Goal: Task Accomplishment & Management: Manage account settings

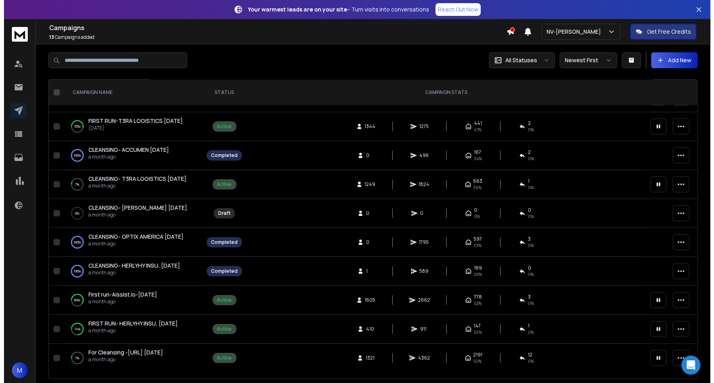
scroll to position [110, 0]
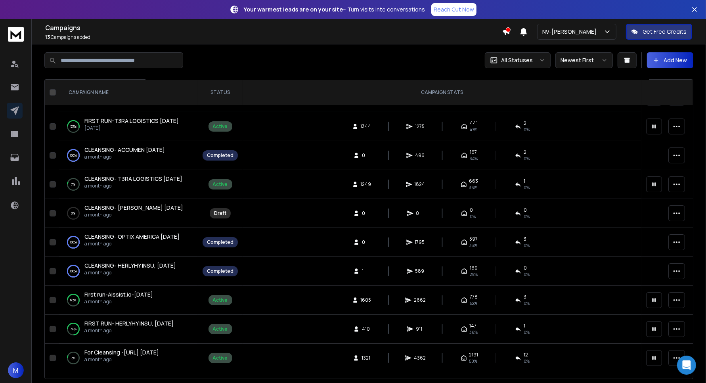
click at [156, 359] on p "a month ago" at bounding box center [121, 359] width 75 height 6
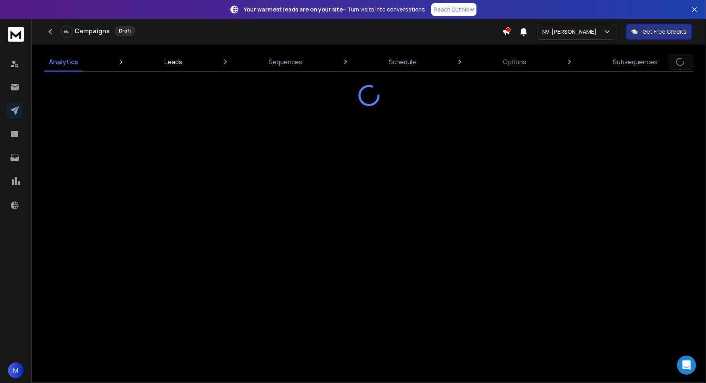
click at [162, 61] on link "Leads" at bounding box center [173, 61] width 27 height 19
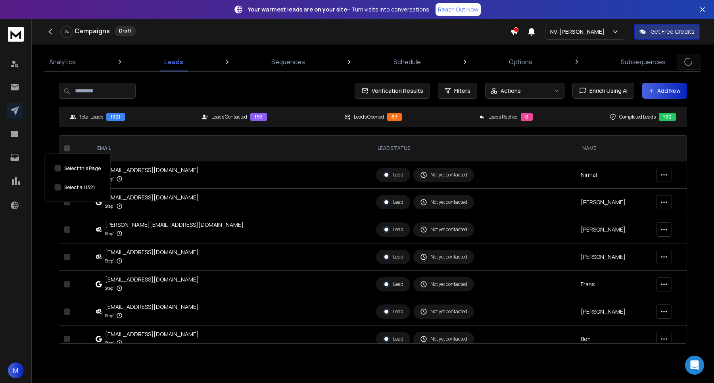
click at [56, 169] on button "Select this Page" at bounding box center [58, 168] width 6 height 6
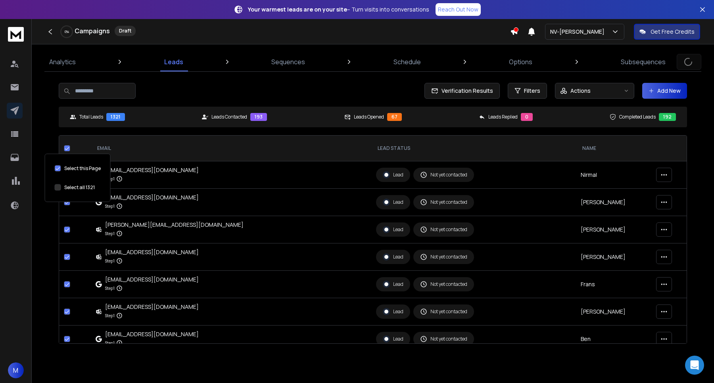
click at [57, 185] on button "Select this Page" at bounding box center [58, 187] width 6 height 6
click at [530, 90] on span "Filters" at bounding box center [532, 91] width 16 height 8
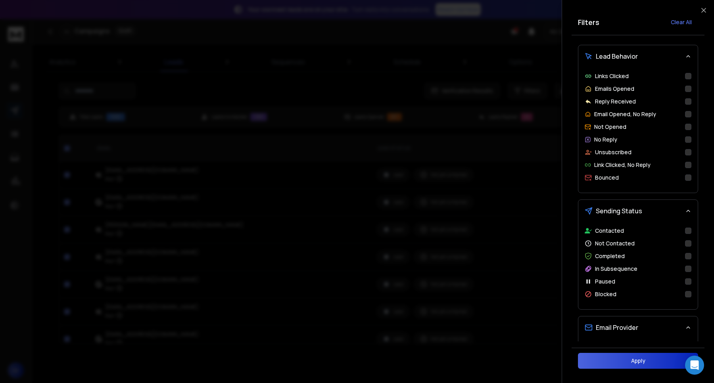
click at [685, 231] on button "Contacted" at bounding box center [688, 231] width 6 height 6
drag, startPoint x: 634, startPoint y: 357, endPoint x: 580, endPoint y: 348, distance: 55.4
click at [631, 358] on button "Apply" at bounding box center [638, 361] width 120 height 16
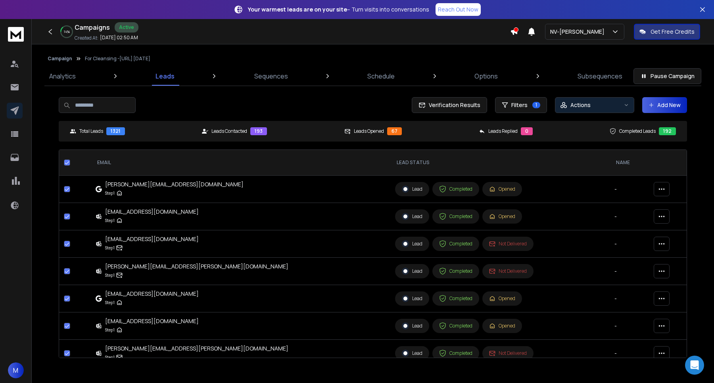
click at [592, 104] on div "Actions" at bounding box center [590, 105] width 60 height 8
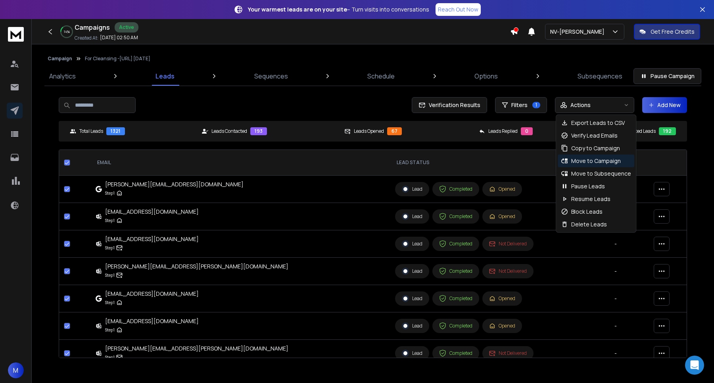
click at [609, 161] on p "Move to Campaign" at bounding box center [596, 161] width 50 height 8
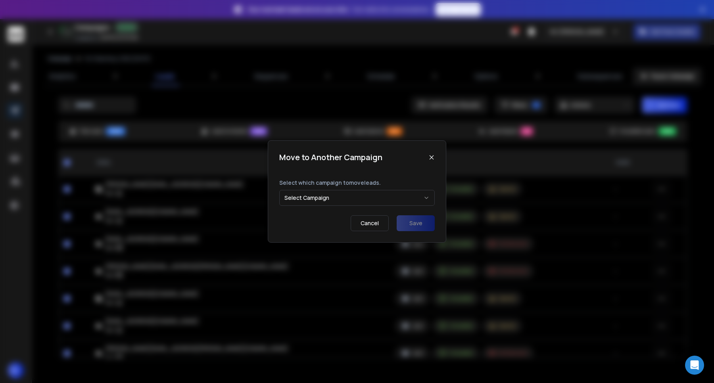
click at [429, 161] on icon at bounding box center [431, 157] width 6 height 6
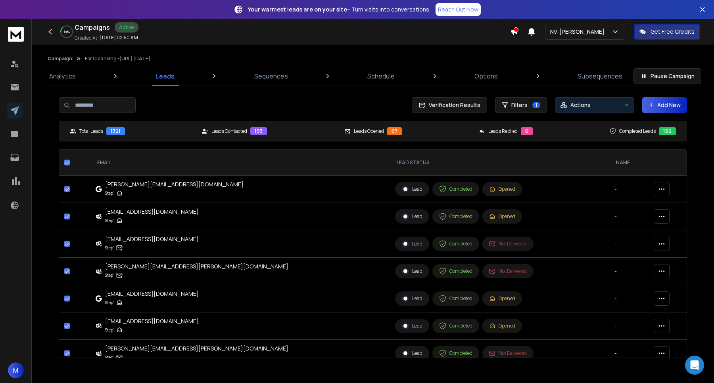
click at [594, 110] on button "Actions" at bounding box center [594, 105] width 79 height 16
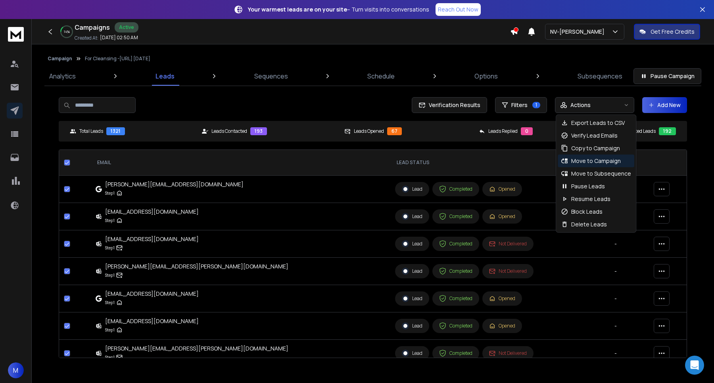
click at [593, 165] on div "Move to Campaign" at bounding box center [595, 161] width 77 height 13
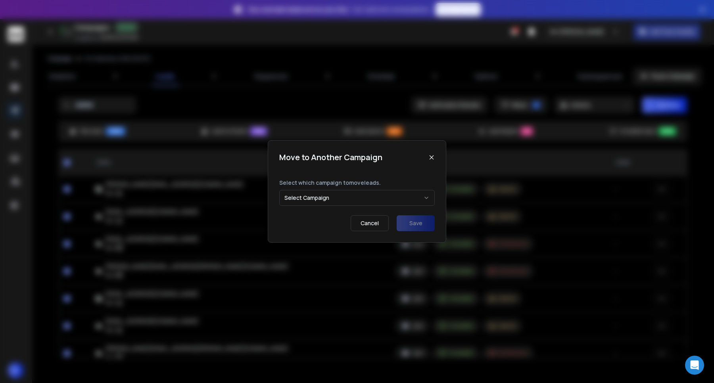
click at [375, 199] on button "Select Campaign" at bounding box center [356, 198] width 155 height 16
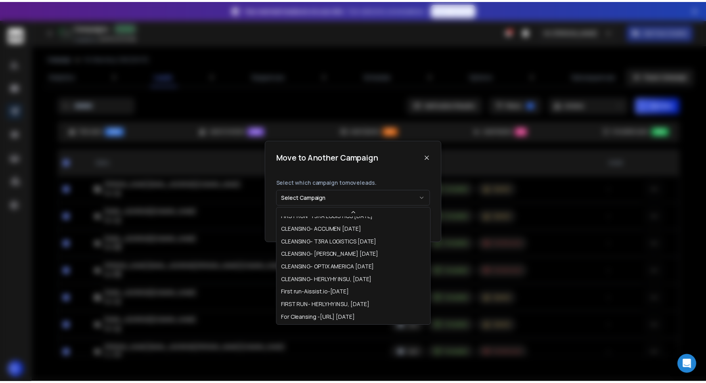
scroll to position [59, 0]
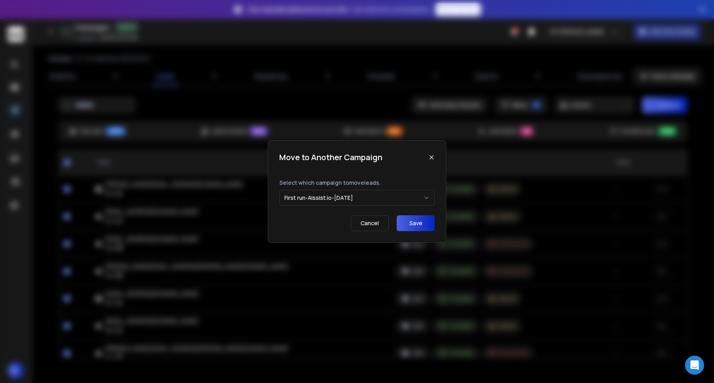
click at [419, 223] on button "Save" at bounding box center [415, 223] width 38 height 16
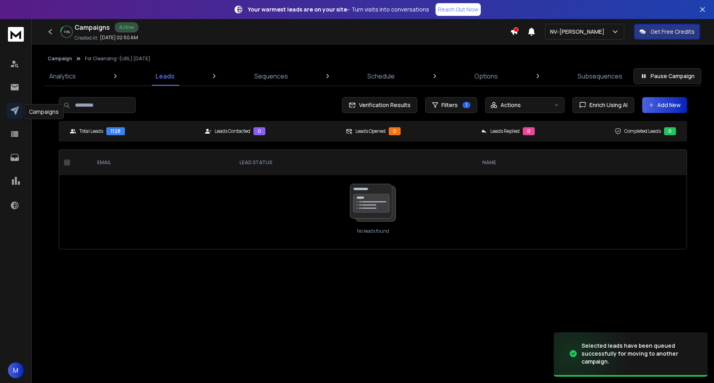
click at [12, 111] on icon at bounding box center [14, 110] width 8 height 8
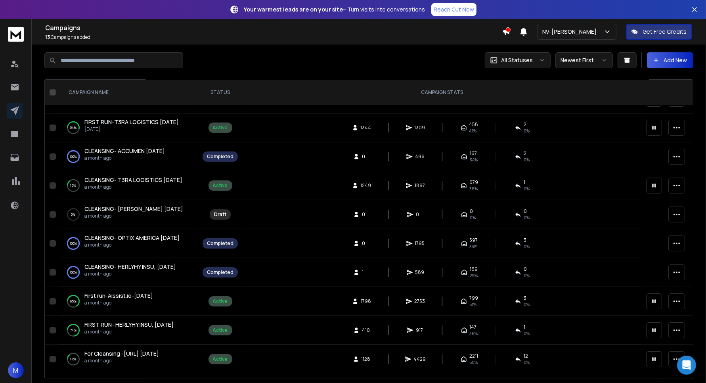
scroll to position [110, 0]
click at [176, 290] on td "65 % First run-Aissist.io-[DATE] a month ago" at bounding box center [128, 300] width 139 height 29
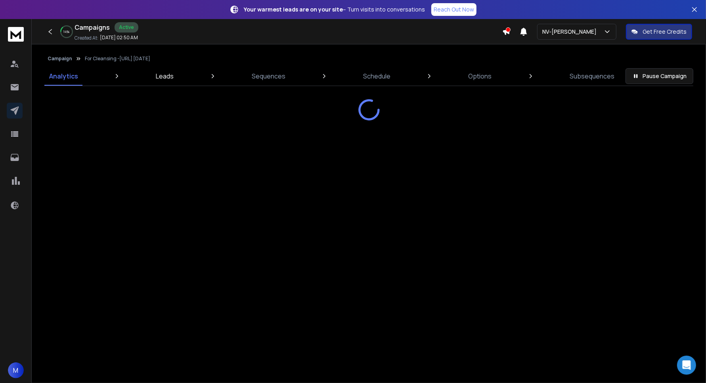
click at [176, 76] on link "Leads" at bounding box center [164, 76] width 27 height 19
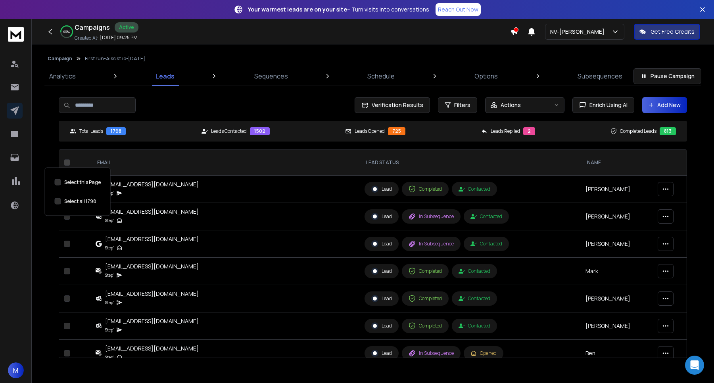
click at [56, 183] on button "Select this Page" at bounding box center [58, 182] width 6 height 6
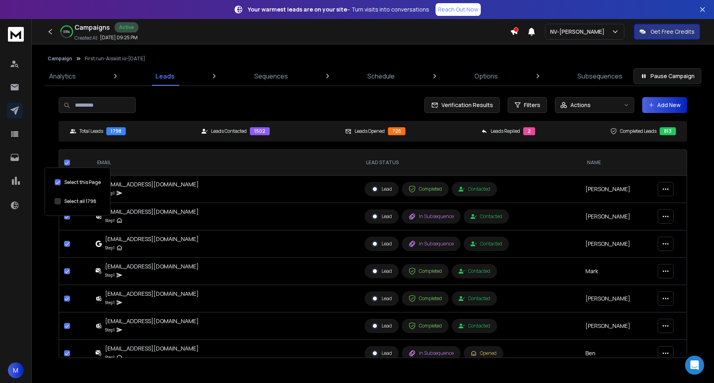
click at [57, 203] on button "Select this Page" at bounding box center [58, 201] width 6 height 6
click at [531, 105] on span "Filters" at bounding box center [532, 105] width 16 height 8
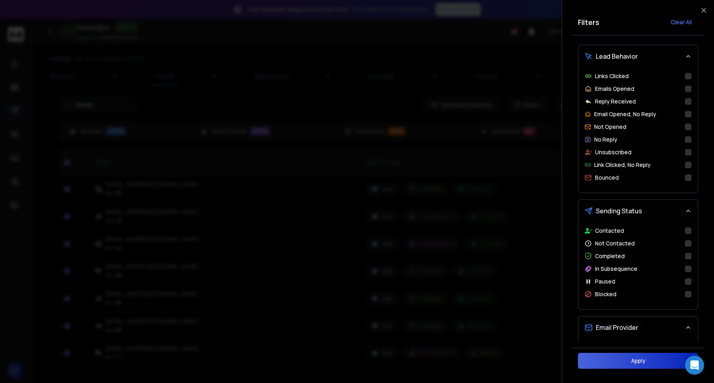
drag, startPoint x: 677, startPoint y: 296, endPoint x: 655, endPoint y: 340, distance: 49.6
click at [676, 299] on div "Contacted Not Contacted Completed In Subsequence Paused Blocked" at bounding box center [637, 268] width 119 height 82
click at [685, 297] on button "Blocked" at bounding box center [688, 294] width 6 height 6
click at [657, 359] on button "Apply" at bounding box center [638, 361] width 120 height 16
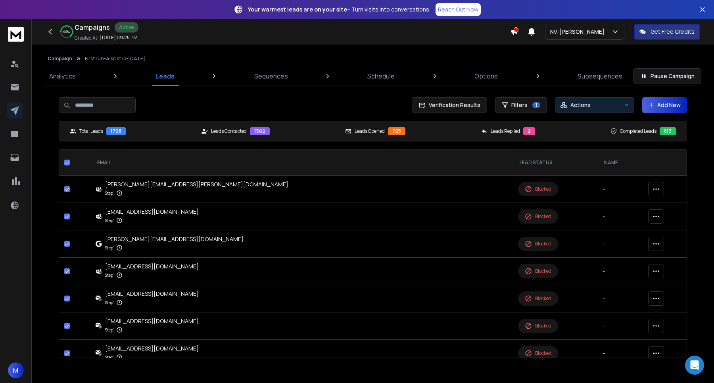
click at [588, 108] on p "Actions" at bounding box center [580, 105] width 20 height 8
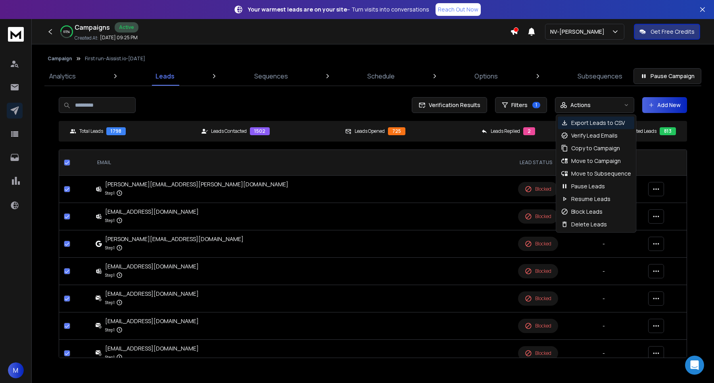
click at [600, 121] on p "Export Leads to CSV" at bounding box center [598, 123] width 54 height 8
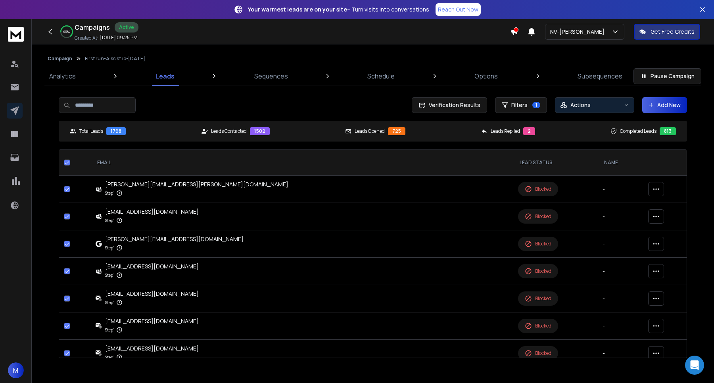
click at [591, 104] on div "Actions" at bounding box center [590, 105] width 60 height 8
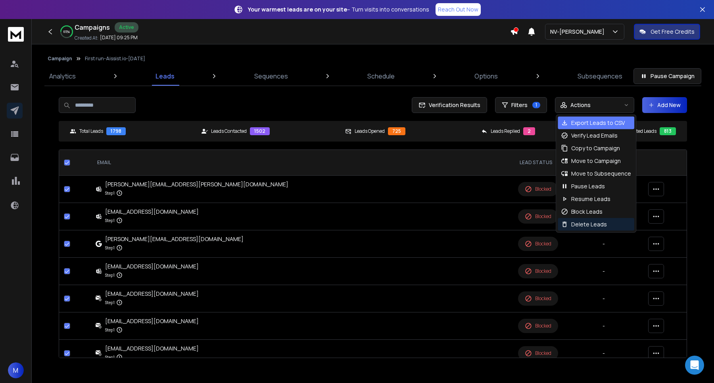
click at [592, 224] on p "Delete Leads" at bounding box center [589, 224] width 36 height 8
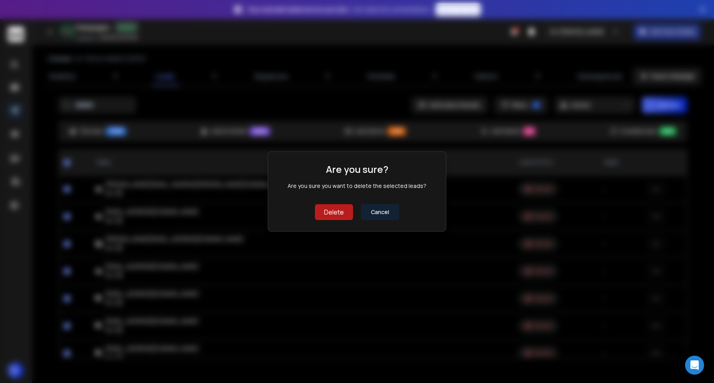
click at [341, 210] on button "Delete" at bounding box center [334, 212] width 38 height 16
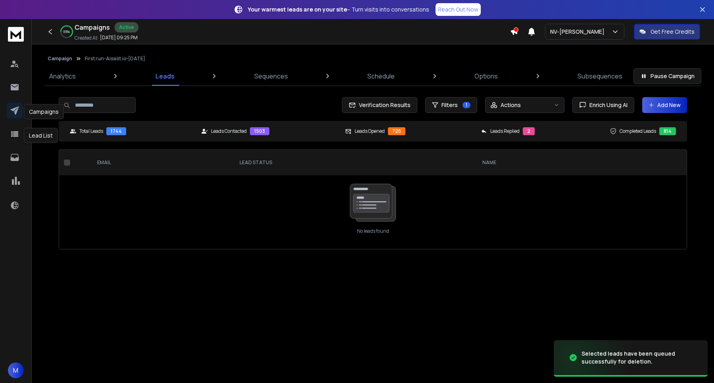
click at [17, 110] on icon at bounding box center [14, 110] width 8 height 8
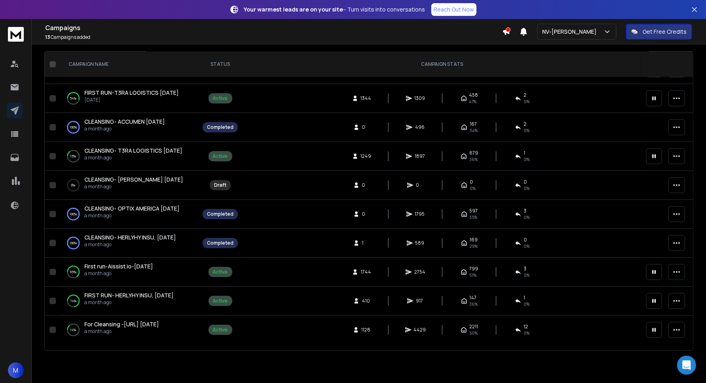
scroll to position [11, 0]
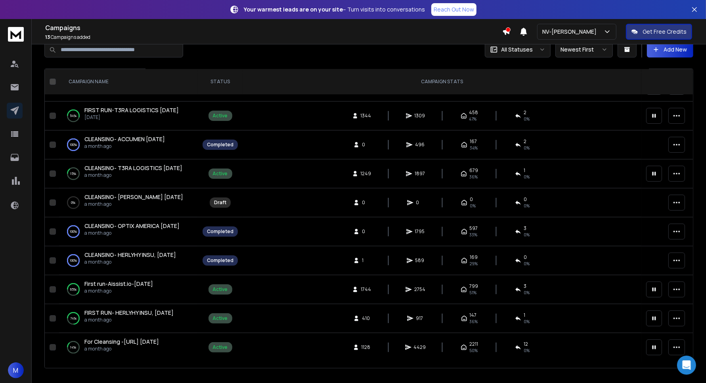
click at [155, 319] on p "a month ago" at bounding box center [128, 320] width 89 height 6
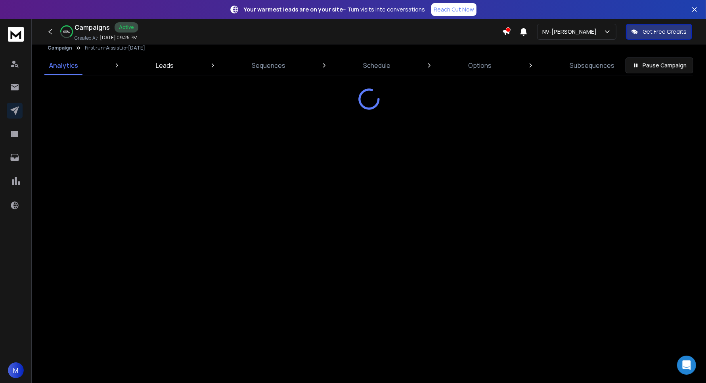
click at [165, 69] on p "Leads" at bounding box center [165, 66] width 18 height 10
click at [163, 61] on p "Leads" at bounding box center [165, 66] width 18 height 10
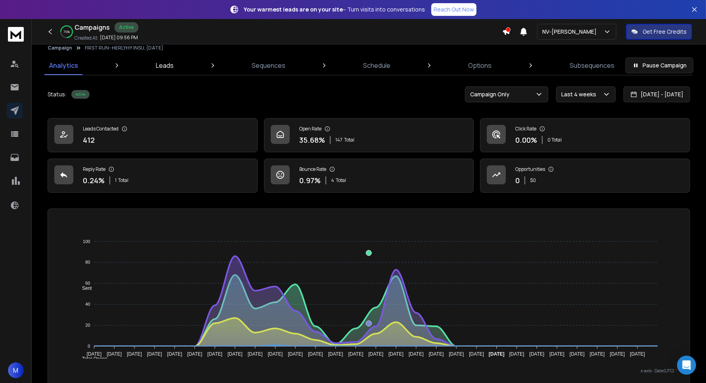
click at [157, 63] on p "Leads" at bounding box center [165, 66] width 18 height 10
click at [171, 68] on p "Leads" at bounding box center [165, 66] width 18 height 10
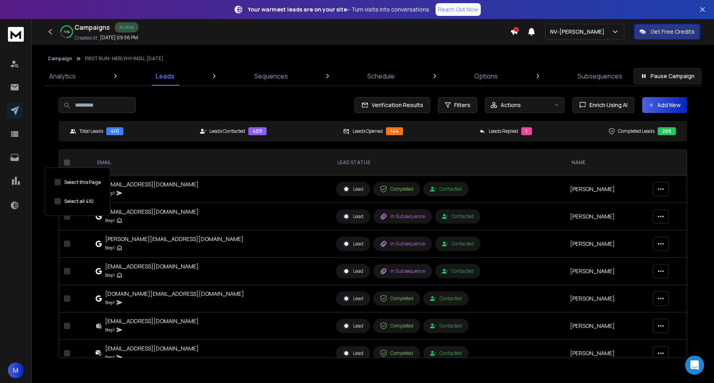
click at [58, 180] on button "Select this Page" at bounding box center [58, 182] width 6 height 6
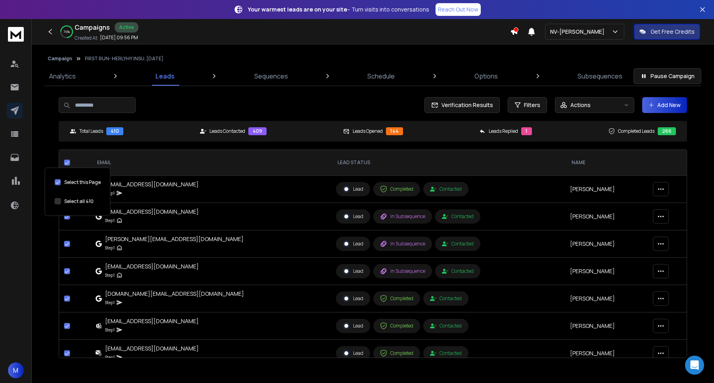
click at [57, 203] on button "Select this Page" at bounding box center [58, 201] width 6 height 6
click at [518, 105] on polygon "button" at bounding box center [517, 105] width 5 height 5
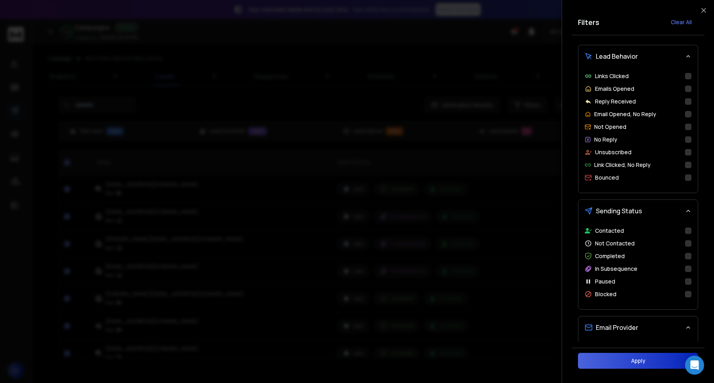
click at [685, 297] on button "Blocked" at bounding box center [688, 294] width 6 height 6
click at [628, 362] on button "Apply" at bounding box center [638, 361] width 120 height 16
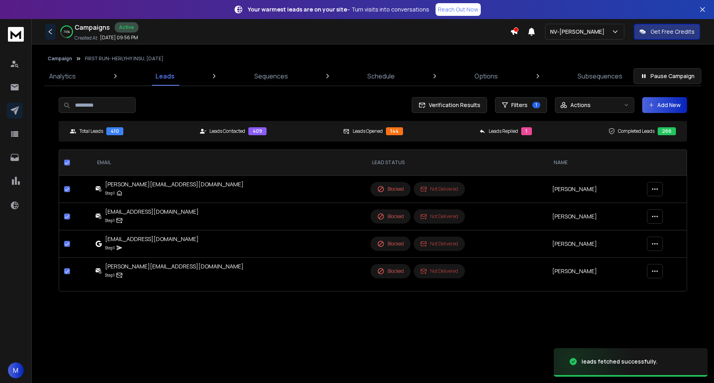
click at [53, 32] on icon at bounding box center [50, 31] width 7 height 7
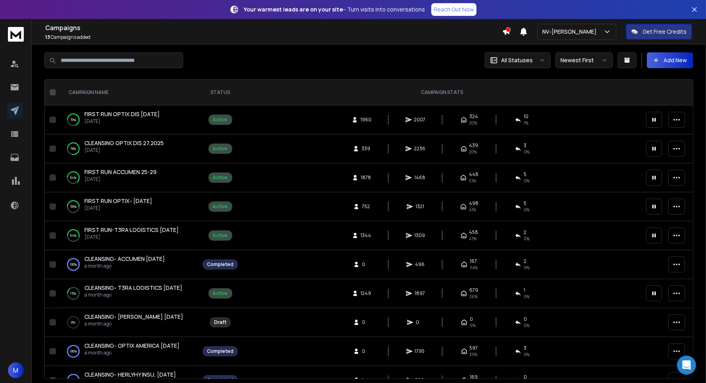
click at [161, 293] on p "a month ago" at bounding box center [133, 295] width 98 height 6
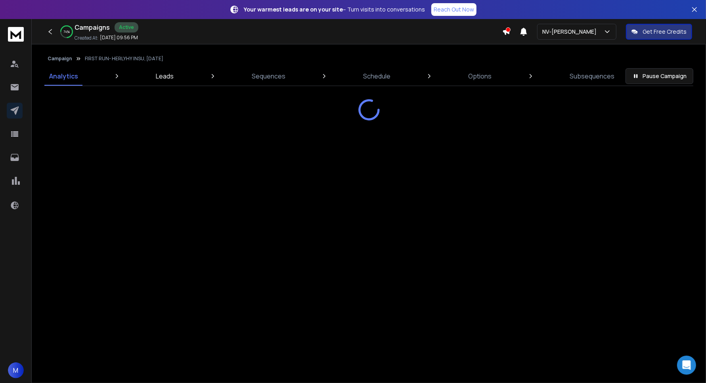
click at [169, 75] on p "Leads" at bounding box center [165, 76] width 18 height 10
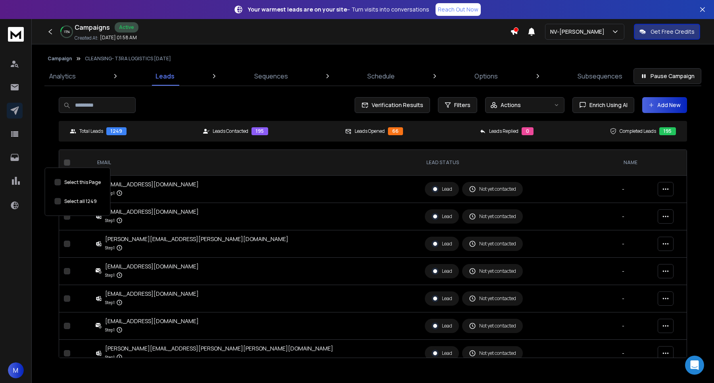
click at [57, 182] on button "Select this Page" at bounding box center [58, 182] width 6 height 6
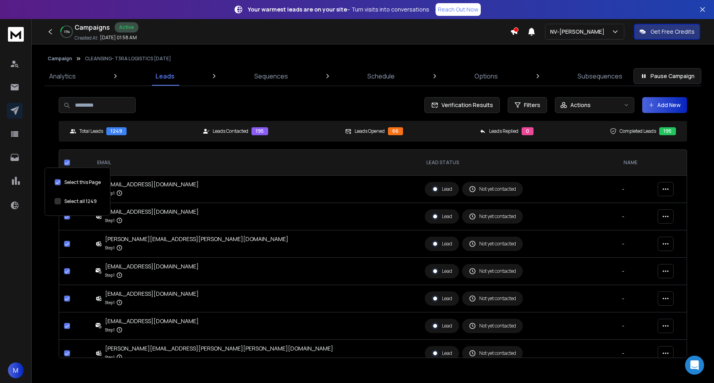
click at [57, 201] on button "Select this Page" at bounding box center [58, 201] width 6 height 6
click at [532, 103] on span "Filters" at bounding box center [532, 105] width 16 height 8
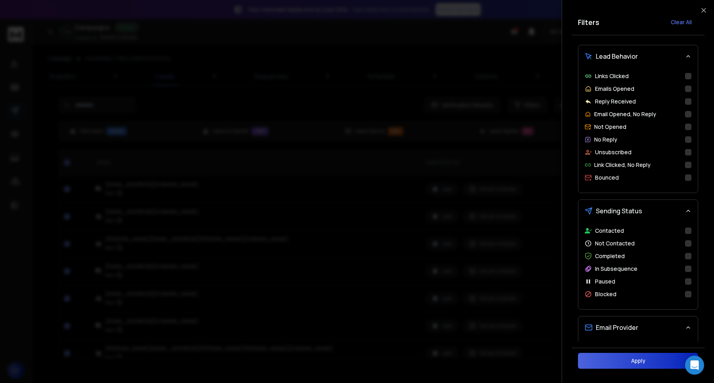
click at [685, 231] on button "Contacted" at bounding box center [688, 231] width 6 height 6
click at [631, 360] on button "Apply" at bounding box center [638, 361] width 120 height 16
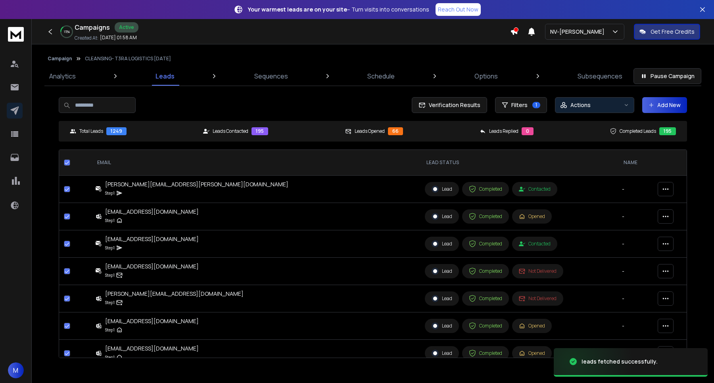
click at [607, 103] on div "Actions" at bounding box center [590, 105] width 60 height 8
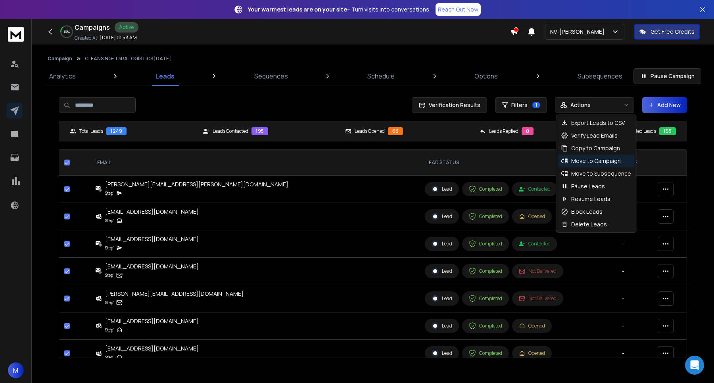
click at [609, 162] on p "Move to Campaign" at bounding box center [596, 161] width 50 height 8
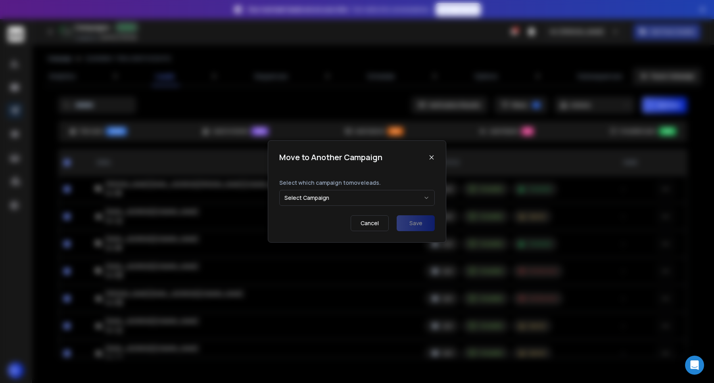
click at [372, 199] on button "Select Campaign" at bounding box center [356, 198] width 155 height 16
click at [419, 228] on button "Save" at bounding box center [415, 223] width 38 height 16
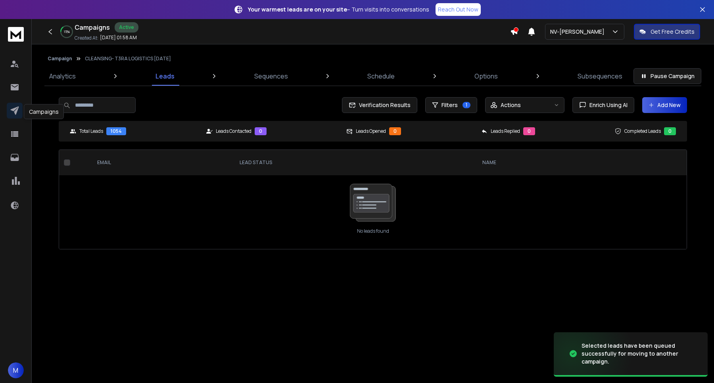
click at [16, 108] on icon at bounding box center [15, 111] width 10 height 10
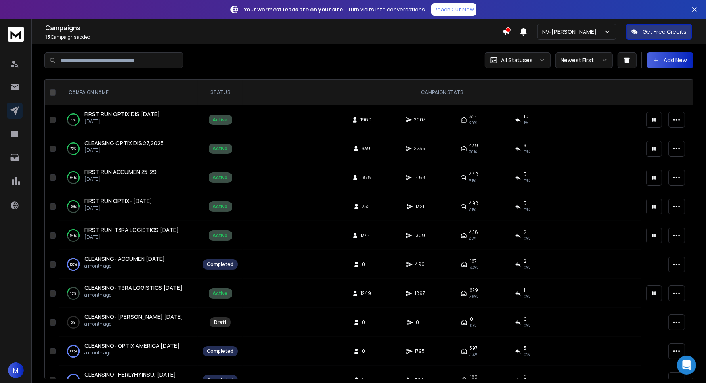
click at [159, 236] on p "[DATE]" at bounding box center [131, 237] width 94 height 6
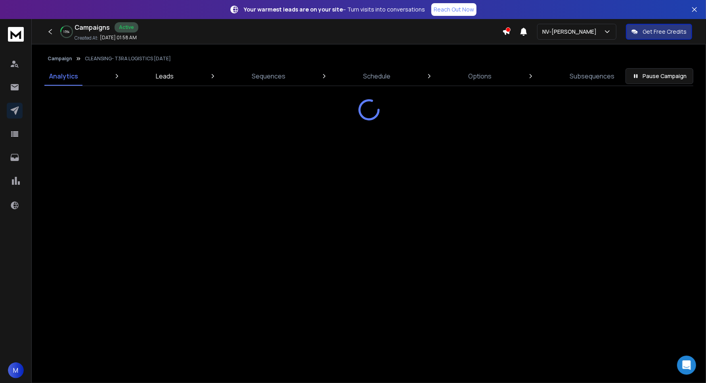
drag, startPoint x: 160, startPoint y: 76, endPoint x: 174, endPoint y: 78, distance: 14.8
click at [160, 75] on p "Leads" at bounding box center [165, 76] width 18 height 10
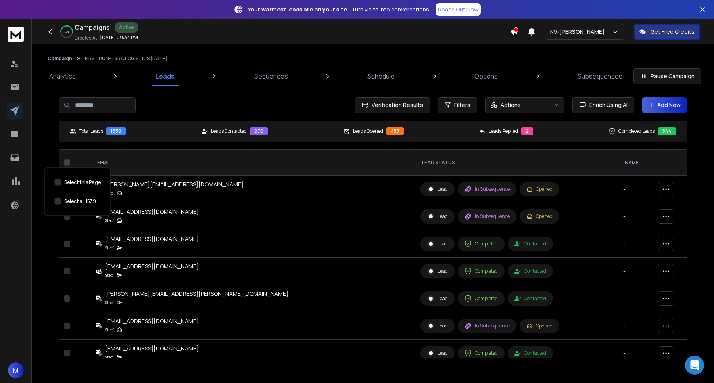
click at [57, 182] on button "Select this Page" at bounding box center [58, 182] width 6 height 6
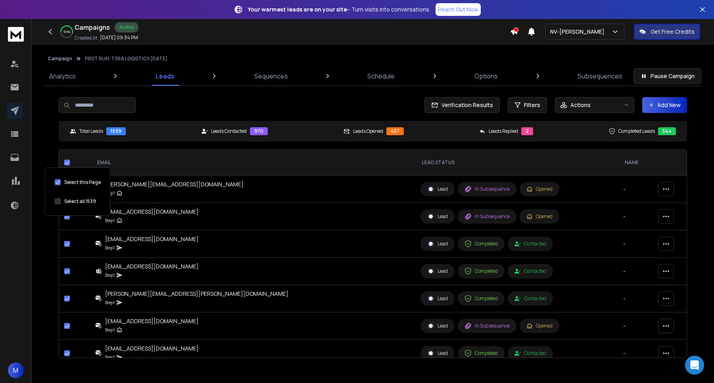
click at [56, 200] on button "Select this Page" at bounding box center [58, 201] width 6 height 6
click at [524, 104] on span "Filters" at bounding box center [532, 105] width 16 height 8
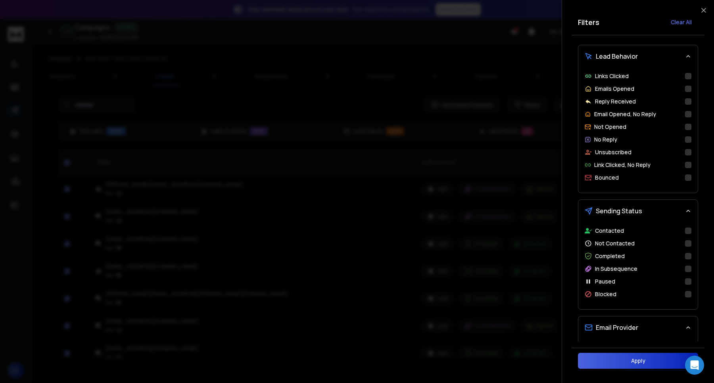
click at [685, 294] on button "Blocked" at bounding box center [688, 294] width 6 height 6
click at [648, 359] on button "Apply" at bounding box center [638, 361] width 120 height 16
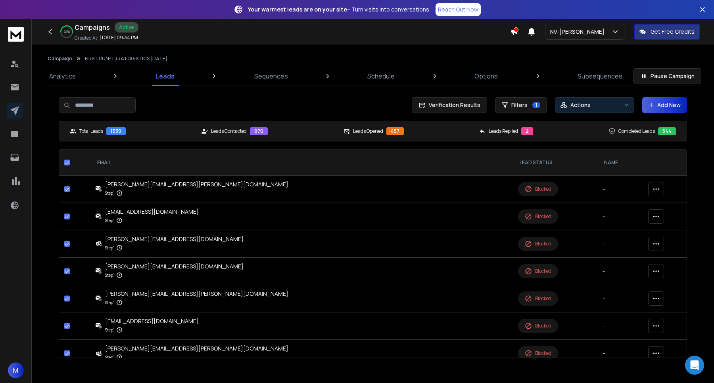
click at [590, 104] on p "Actions" at bounding box center [580, 105] width 20 height 8
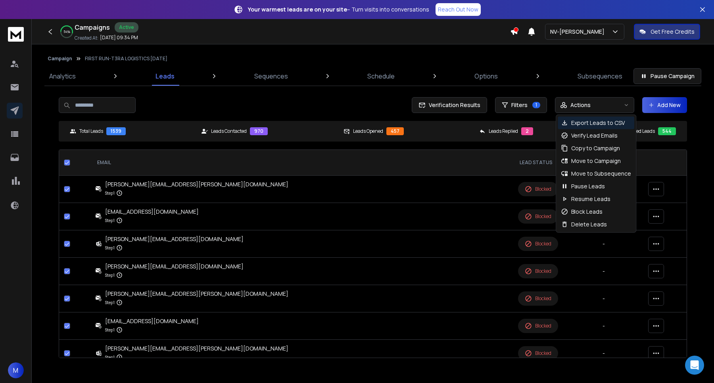
click at [605, 124] on p "Export Leads to CSV" at bounding box center [598, 123] width 54 height 8
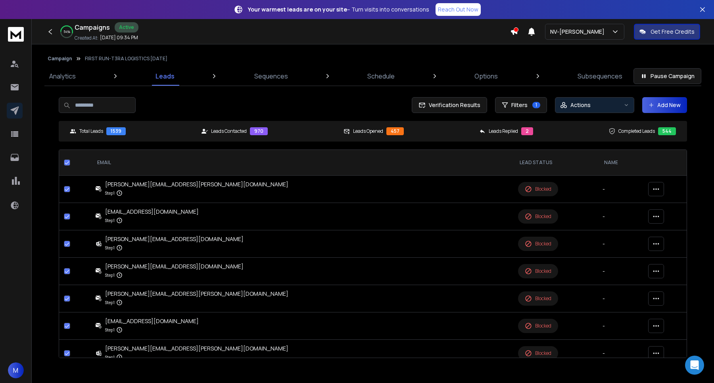
click at [598, 109] on div "Actions" at bounding box center [590, 105] width 60 height 8
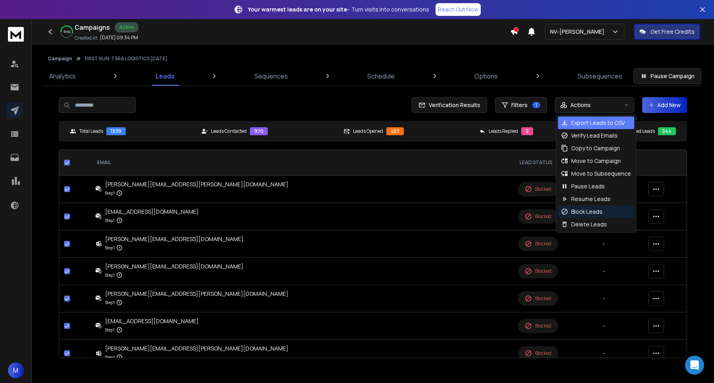
click at [581, 215] on p "Block Leads" at bounding box center [586, 212] width 31 height 8
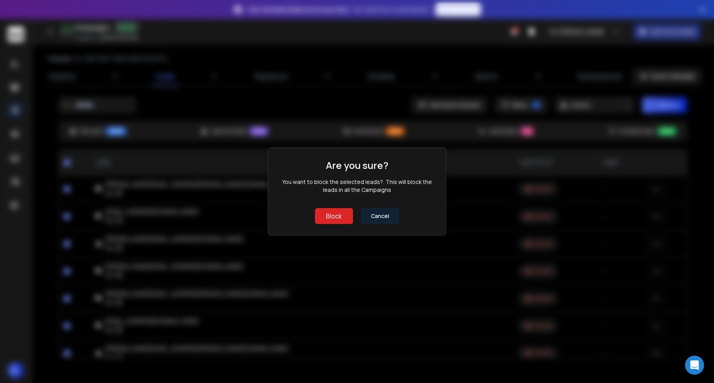
drag, startPoint x: 385, startPoint y: 215, endPoint x: 502, endPoint y: 173, distance: 124.9
click at [385, 215] on button "Cancel" at bounding box center [380, 216] width 38 height 16
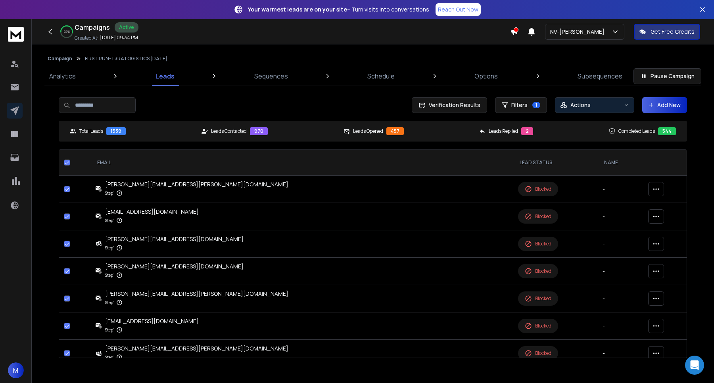
click at [595, 102] on div "Actions" at bounding box center [590, 105] width 60 height 8
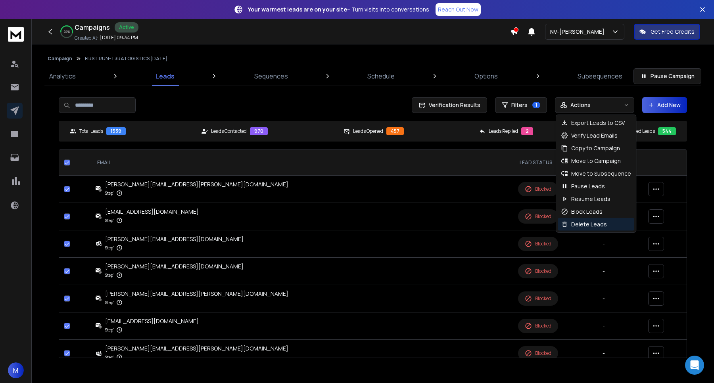
click at [582, 224] on p "Delete Leads" at bounding box center [589, 224] width 36 height 8
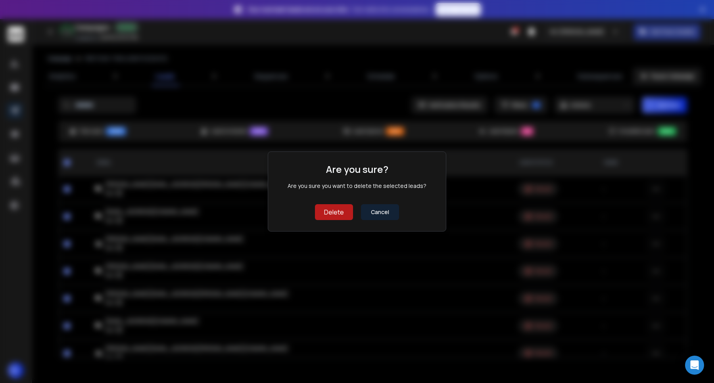
click at [322, 207] on button "Delete" at bounding box center [334, 212] width 38 height 16
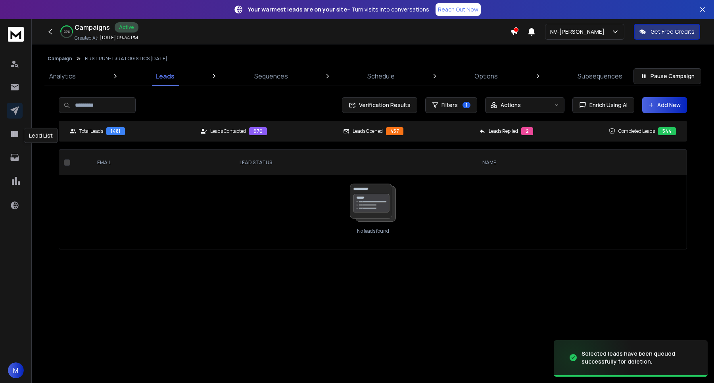
click at [17, 117] on link at bounding box center [15, 111] width 16 height 16
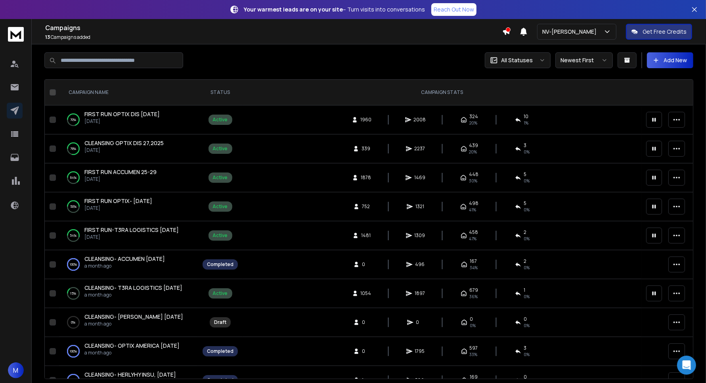
click at [163, 207] on div "50 % FIRST RUN OPTIX- [DATE][DATE]" at bounding box center [128, 206] width 123 height 19
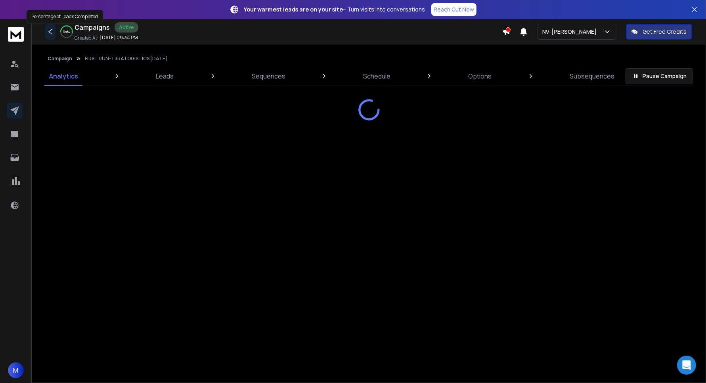
click at [55, 30] on button at bounding box center [50, 32] width 10 height 16
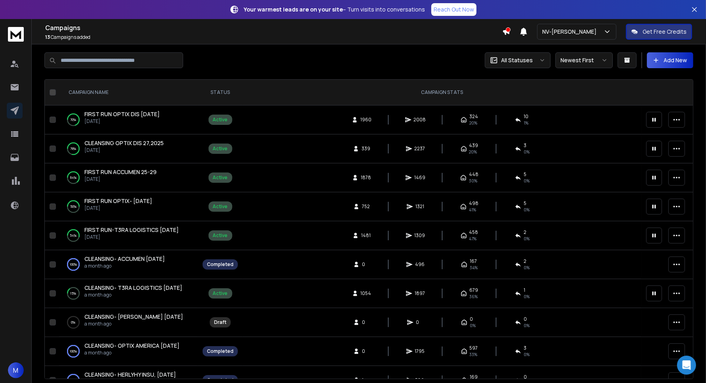
click at [169, 213] on div "50 % FIRST RUN OPTIX- [DATE][DATE]" at bounding box center [128, 206] width 123 height 19
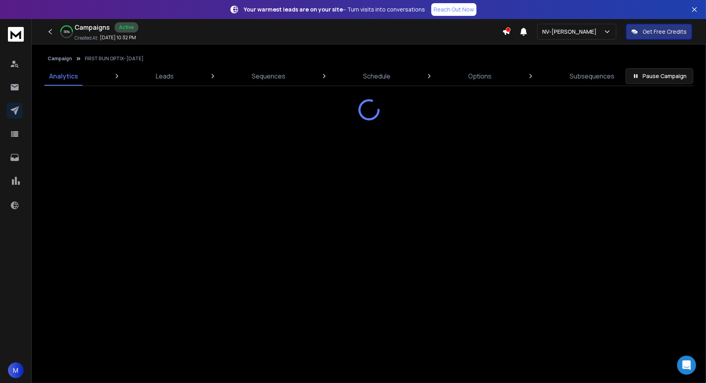
drag, startPoint x: 168, startPoint y: 77, endPoint x: 178, endPoint y: 166, distance: 89.9
click at [167, 77] on p "Leads" at bounding box center [165, 76] width 18 height 10
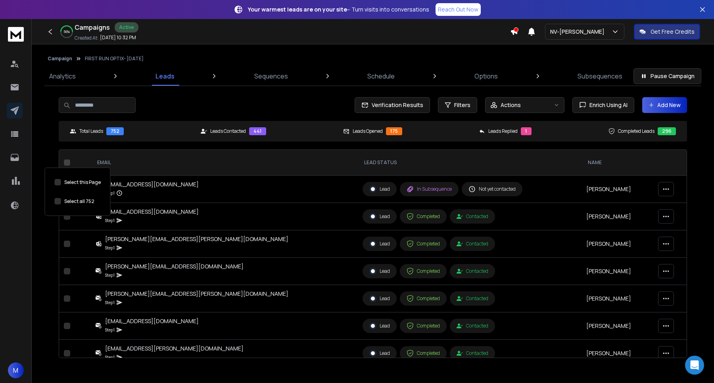
click at [54, 184] on div "Select this Page Select all 752" at bounding box center [78, 191] width 56 height 41
click at [55, 186] on div "Select this Page" at bounding box center [78, 182] width 46 height 16
click at [57, 182] on button "Select this Page" at bounding box center [58, 182] width 6 height 6
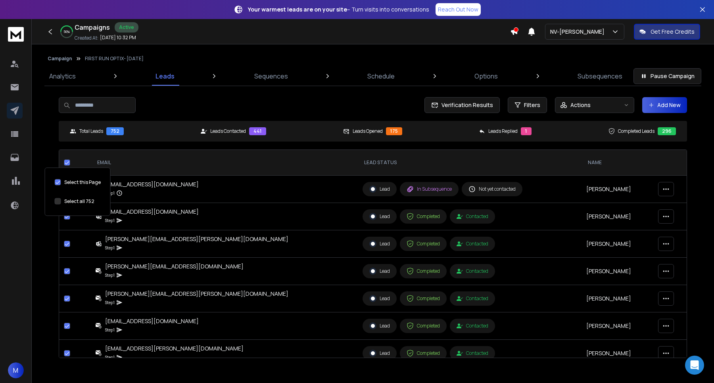
click at [57, 202] on button "Select this Page" at bounding box center [58, 201] width 6 height 6
click at [532, 102] on span "Filters" at bounding box center [532, 105] width 16 height 8
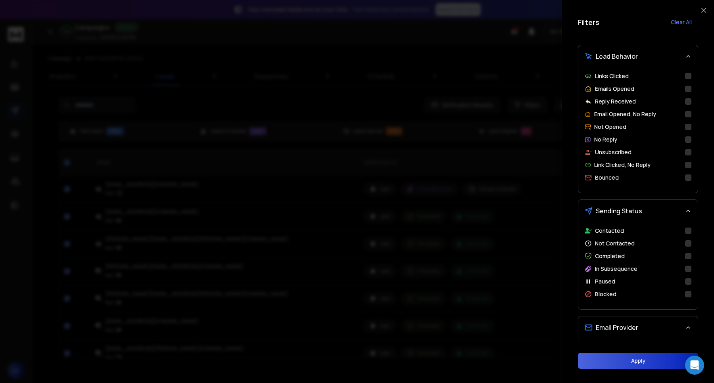
drag, startPoint x: 680, startPoint y: 297, endPoint x: 665, endPoint y: 332, distance: 38.5
click at [685, 297] on button "Blocked" at bounding box center [688, 294] width 6 height 6
click at [663, 359] on button "Apply" at bounding box center [638, 361] width 120 height 16
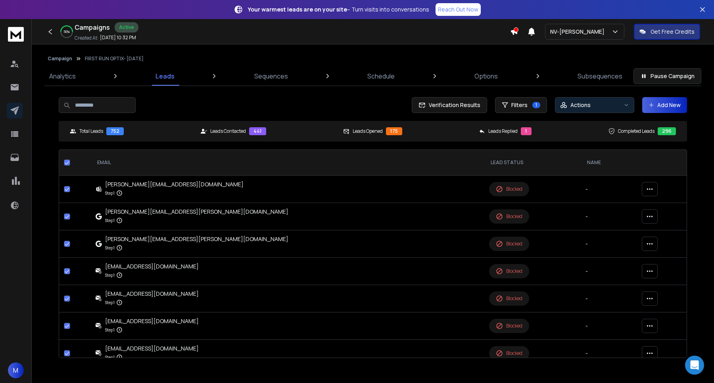
click at [589, 104] on p "Actions" at bounding box center [580, 105] width 20 height 8
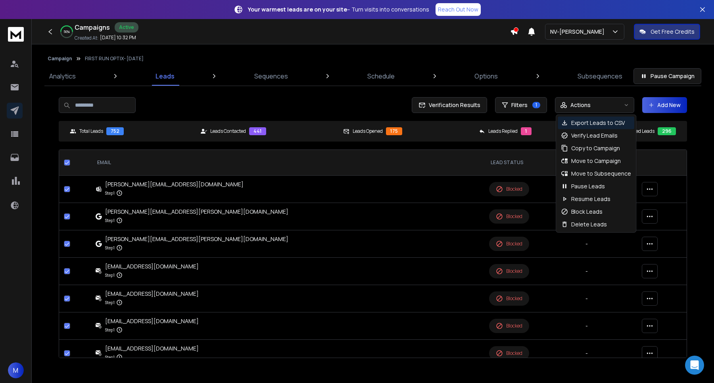
click at [603, 120] on p "Export Leads to CSV" at bounding box center [598, 123] width 54 height 8
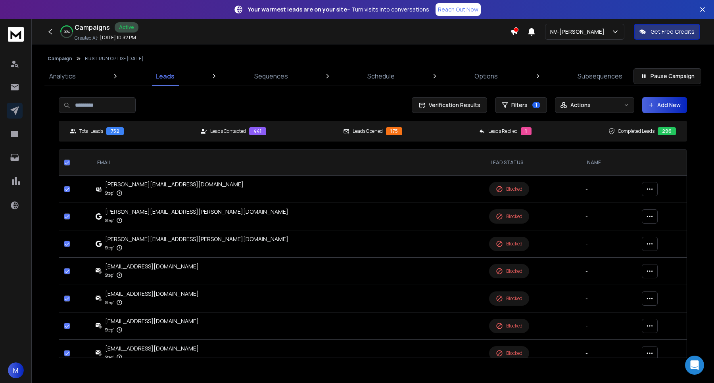
drag, startPoint x: 588, startPoint y: 109, endPoint x: 590, endPoint y: 113, distance: 4.8
click at [588, 108] on p "Actions" at bounding box center [580, 105] width 20 height 8
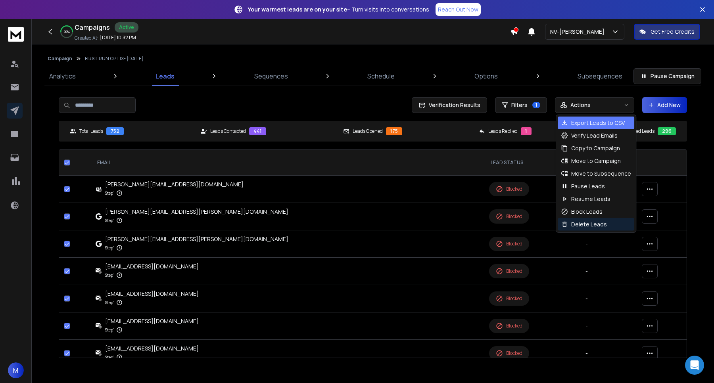
click at [585, 226] on p "Delete Leads" at bounding box center [589, 224] width 36 height 8
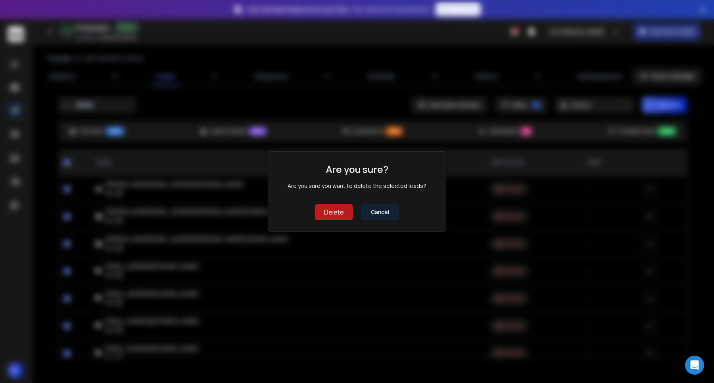
click at [333, 207] on button "Delete" at bounding box center [334, 212] width 38 height 16
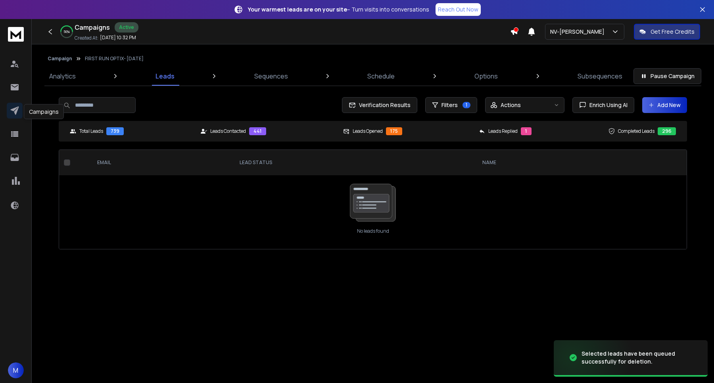
click at [12, 110] on icon at bounding box center [14, 110] width 8 height 8
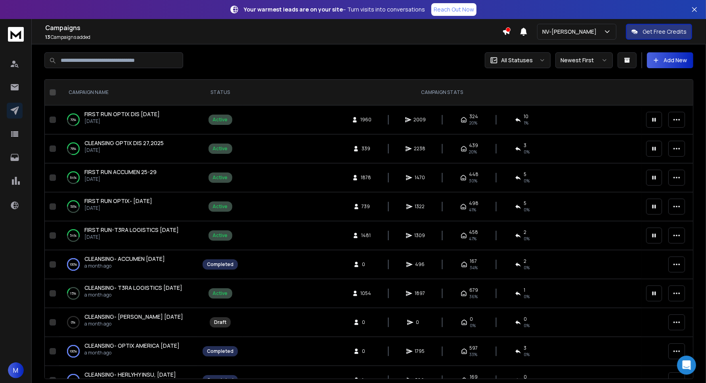
click at [177, 121] on div "70 % FIRST RUN OPTIX DIS [DATE] [DATE]" at bounding box center [128, 119] width 123 height 19
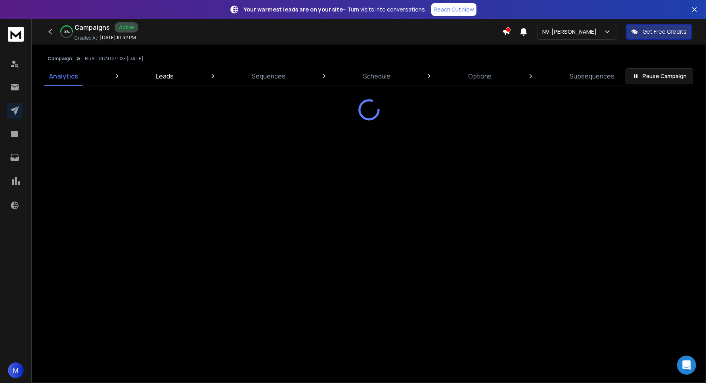
click at [153, 70] on link "Leads" at bounding box center [164, 76] width 27 height 19
drag, startPoint x: 156, startPoint y: 71, endPoint x: 163, endPoint y: 90, distance: 20.3
click at [157, 71] on link "Leads" at bounding box center [165, 76] width 29 height 19
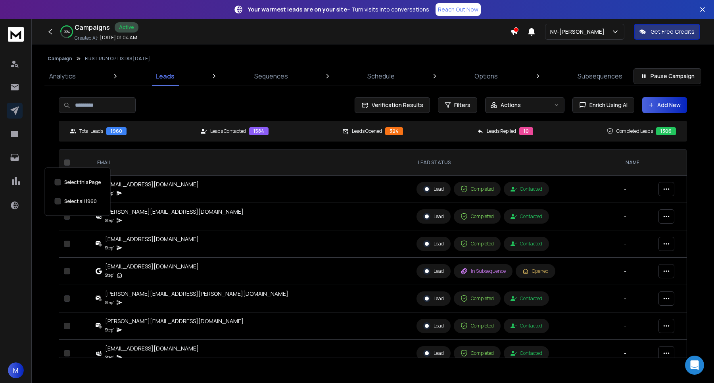
click at [57, 198] on button "Select this Page" at bounding box center [58, 201] width 6 height 6
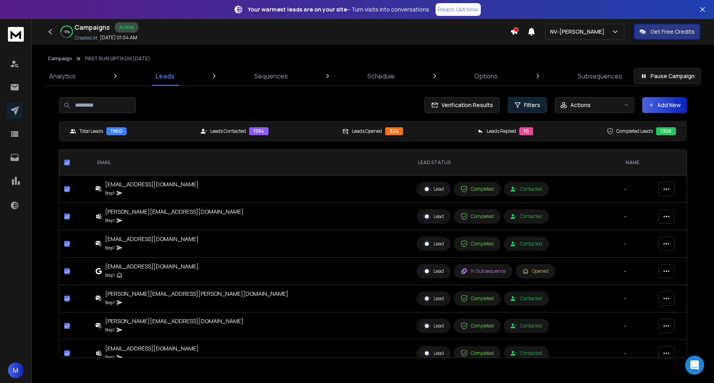
click at [532, 102] on span "Filters" at bounding box center [532, 105] width 16 height 8
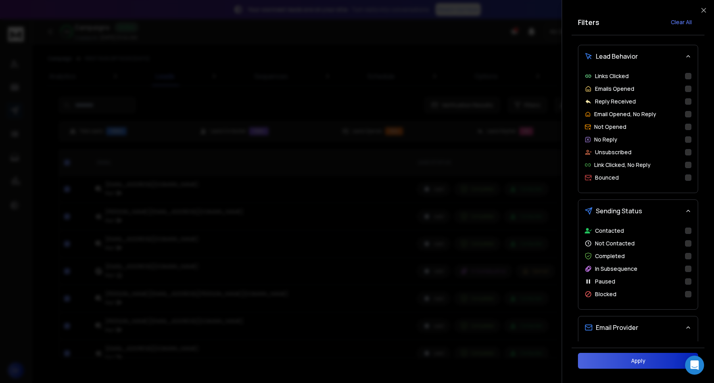
drag, startPoint x: 682, startPoint y: 294, endPoint x: 659, endPoint y: 353, distance: 63.4
click at [673, 320] on div "Lead Behavior Links Clicked Emails Opened Reply Received Email Opened, No Reply…" at bounding box center [638, 336] width 120 height 583
drag, startPoint x: 660, startPoint y: 354, endPoint x: 672, endPoint y: 293, distance: 62.7
click at [670, 292] on div "Sheet Title Filters Clear All Lead Behavior Links Clicked Emails Opened Reply R…" at bounding box center [637, 191] width 152 height 383
click at [685, 293] on button "Blocked" at bounding box center [688, 294] width 6 height 6
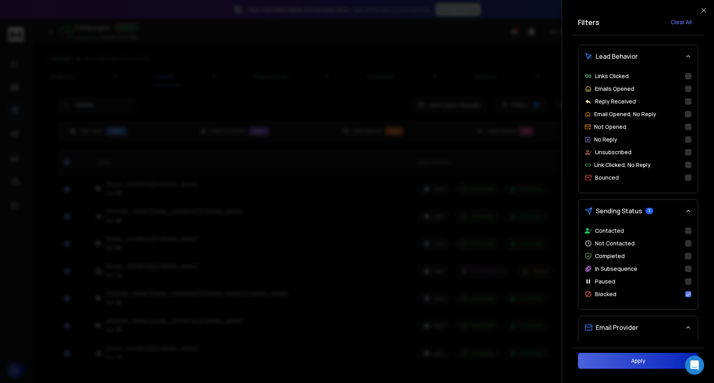
click at [637, 365] on button "Apply" at bounding box center [638, 361] width 120 height 16
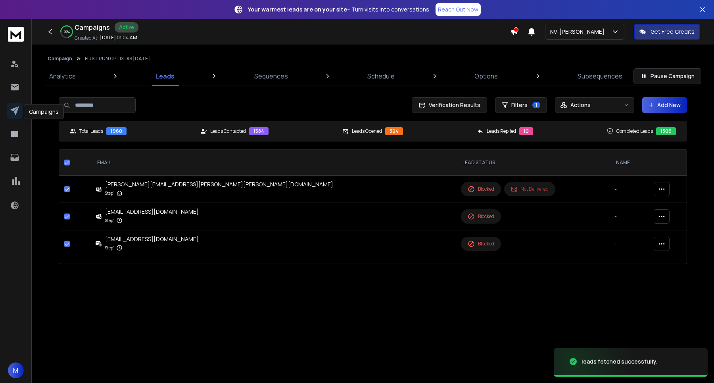
click at [17, 108] on icon at bounding box center [15, 111] width 10 height 10
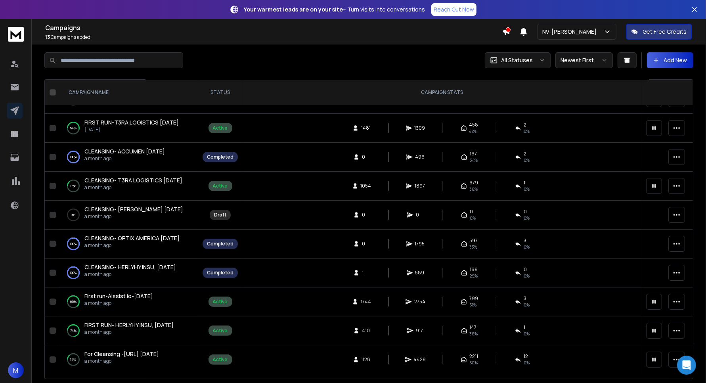
scroll to position [110, 0]
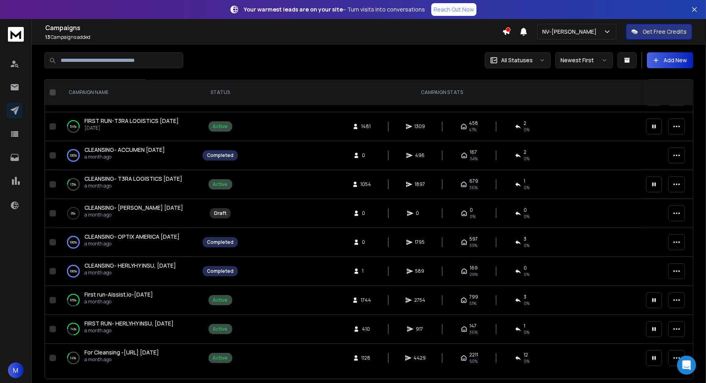
click at [175, 326] on div "74 % FIRST RUN- HERLYHY INSU, [DATE] a month ago" at bounding box center [128, 329] width 123 height 19
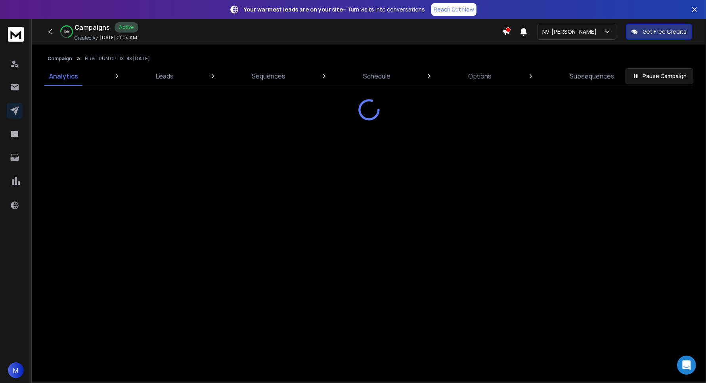
click at [150, 65] on div "Campaign FIRST RUN OPTIX DIS [DATE]" at bounding box center [368, 58] width 649 height 13
click at [161, 77] on p "Leads" at bounding box center [165, 76] width 18 height 10
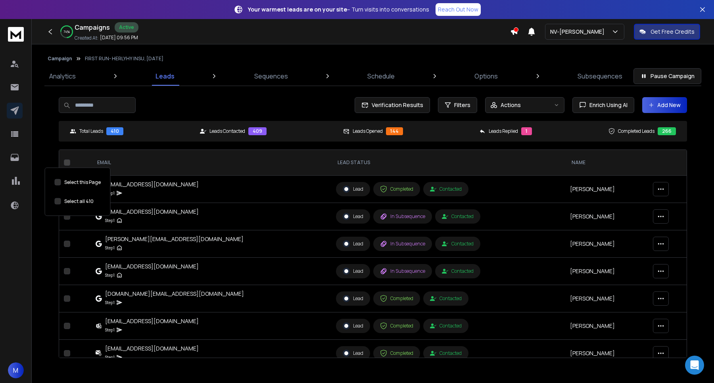
drag, startPoint x: 59, startPoint y: 180, endPoint x: 59, endPoint y: 194, distance: 14.7
click at [59, 180] on button "Select this Page" at bounding box center [58, 182] width 6 height 6
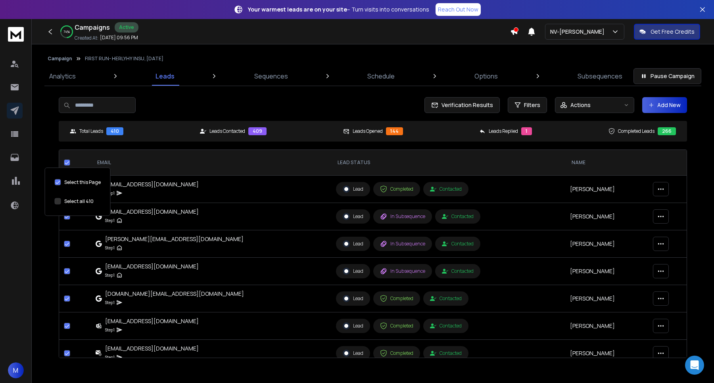
click at [59, 202] on button "Select this Page" at bounding box center [58, 201] width 6 height 6
click at [531, 105] on span "Filters" at bounding box center [532, 105] width 16 height 8
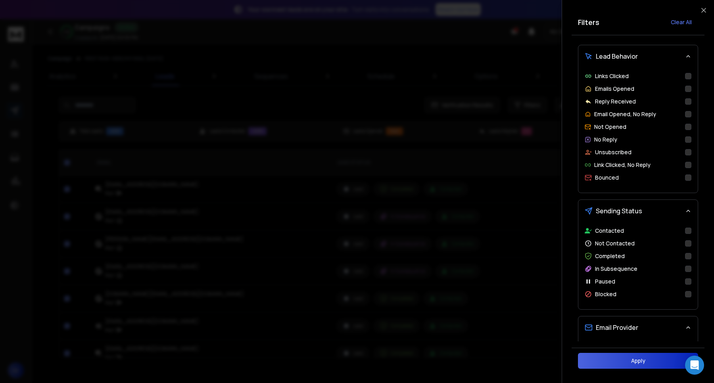
click at [685, 295] on button "Blocked" at bounding box center [688, 294] width 6 height 6
click at [657, 361] on button "Apply" at bounding box center [638, 361] width 120 height 16
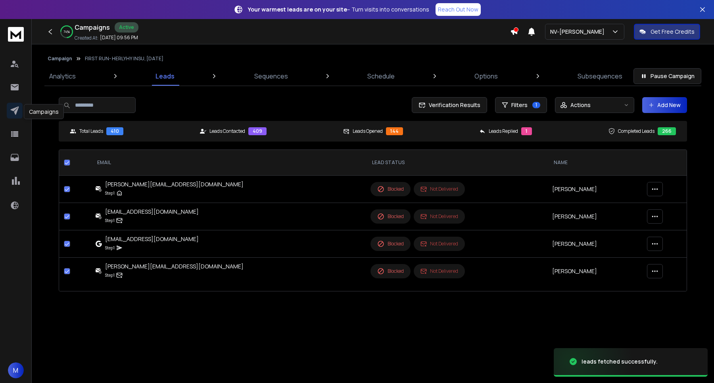
click at [19, 113] on icon at bounding box center [15, 111] width 10 height 10
